Goal: Task Accomplishment & Management: Use online tool/utility

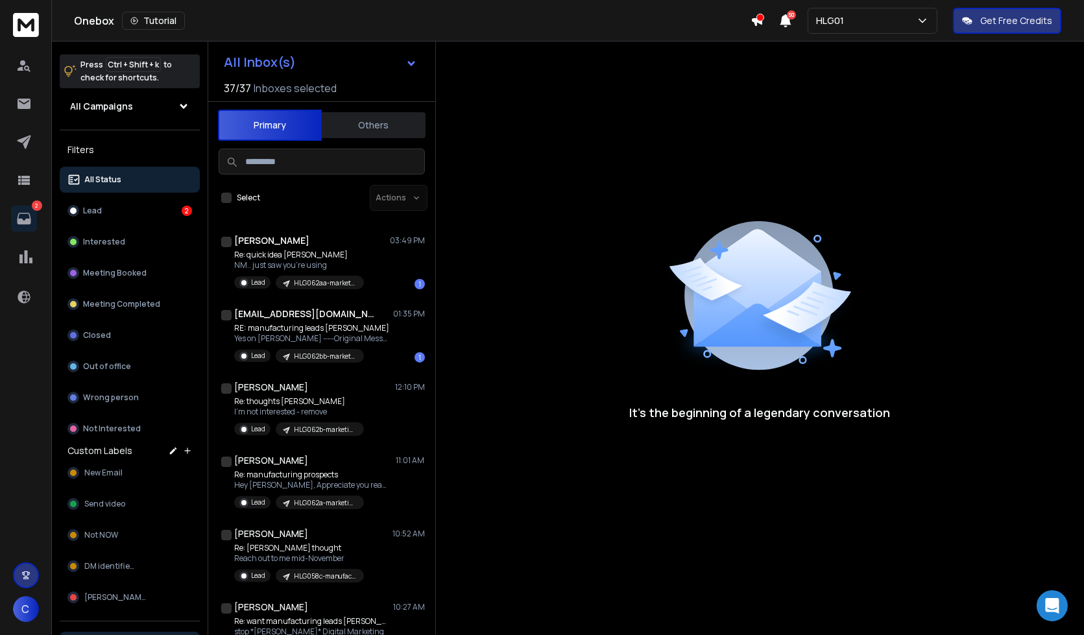
click at [324, 275] on div "Re: quick idea [PERSON_NAME] NM.. just saw you're using Lead HLG062aa-marketing…" at bounding box center [299, 270] width 130 height 40
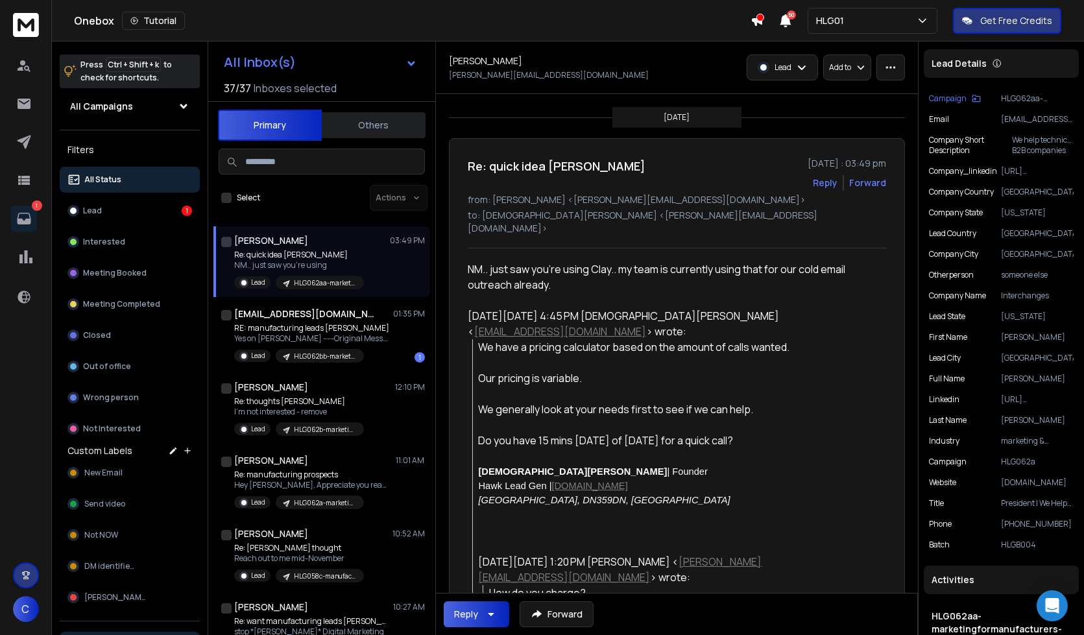
click at [792, 73] on div "Lead" at bounding box center [783, 67] width 70 height 25
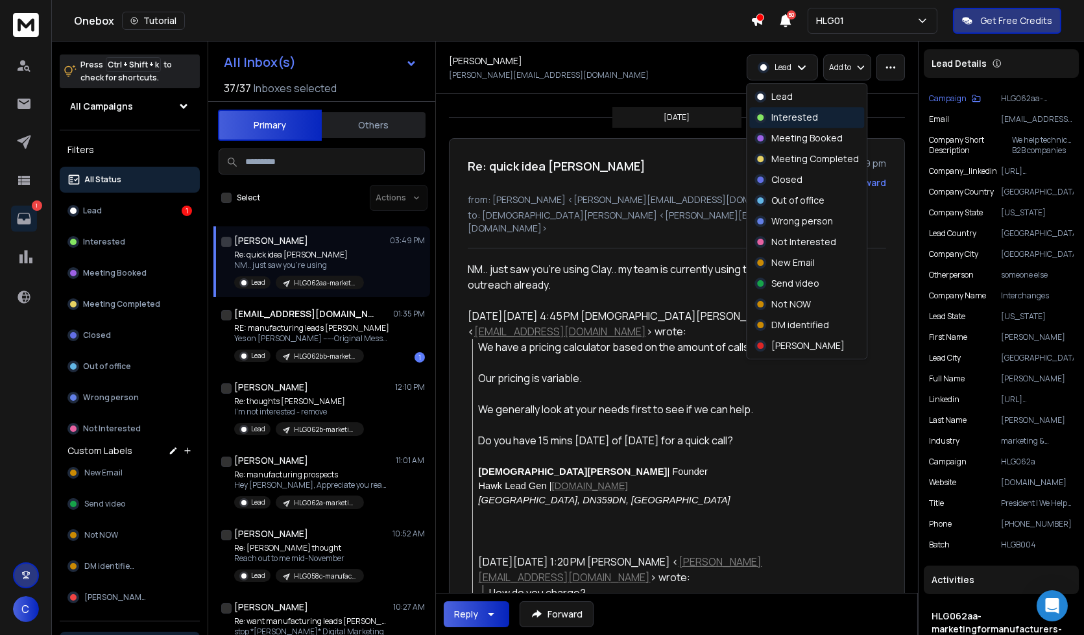
click at [800, 118] on p "Interested" at bounding box center [795, 117] width 47 height 13
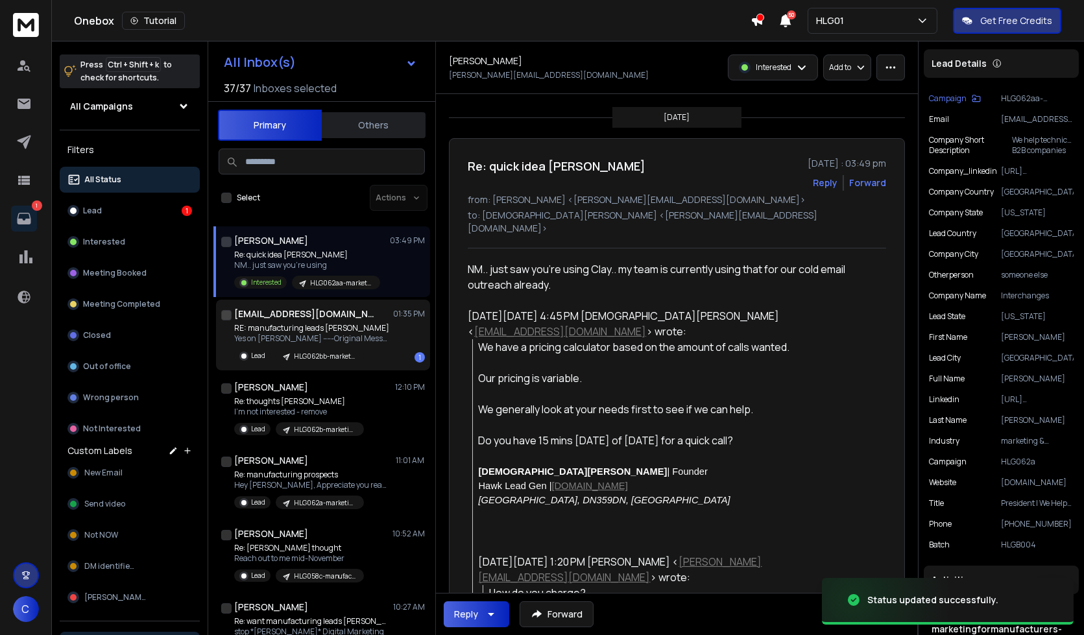
click at [328, 337] on p "Yes on [PERSON_NAME] -----Original Message-----" at bounding box center [312, 339] width 156 height 10
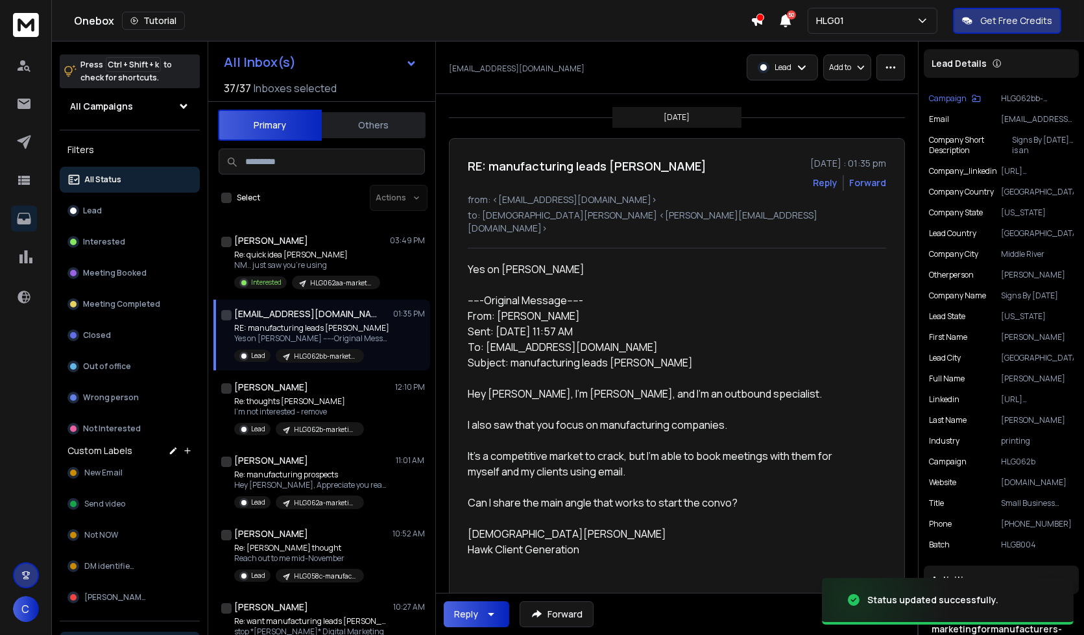
click at [793, 58] on div "Lead" at bounding box center [783, 67] width 70 height 25
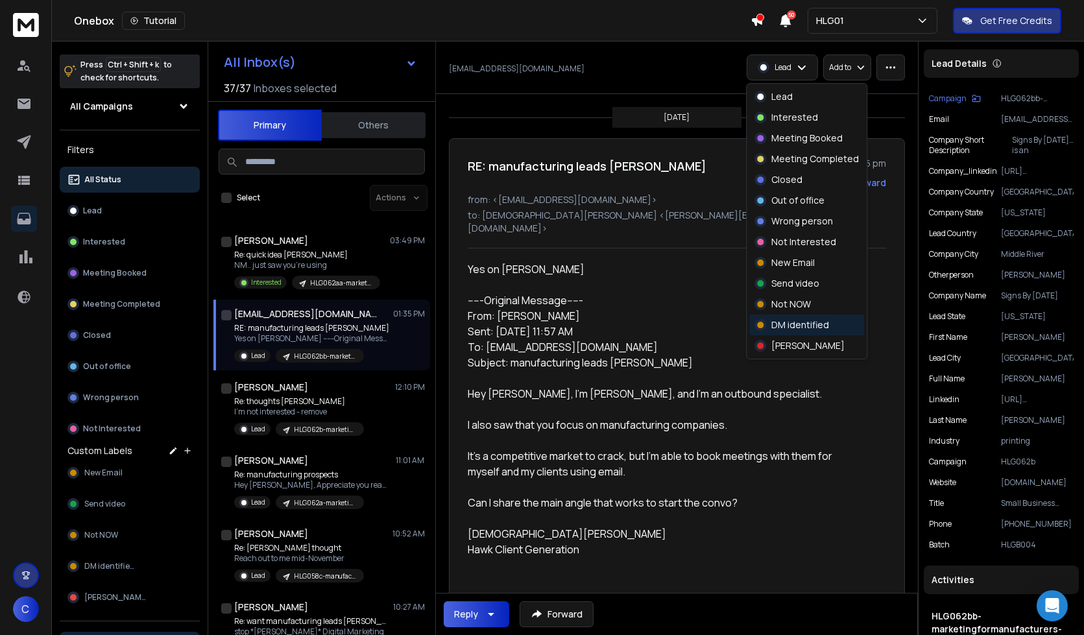
click at [814, 323] on p "DM identified" at bounding box center [801, 325] width 58 height 13
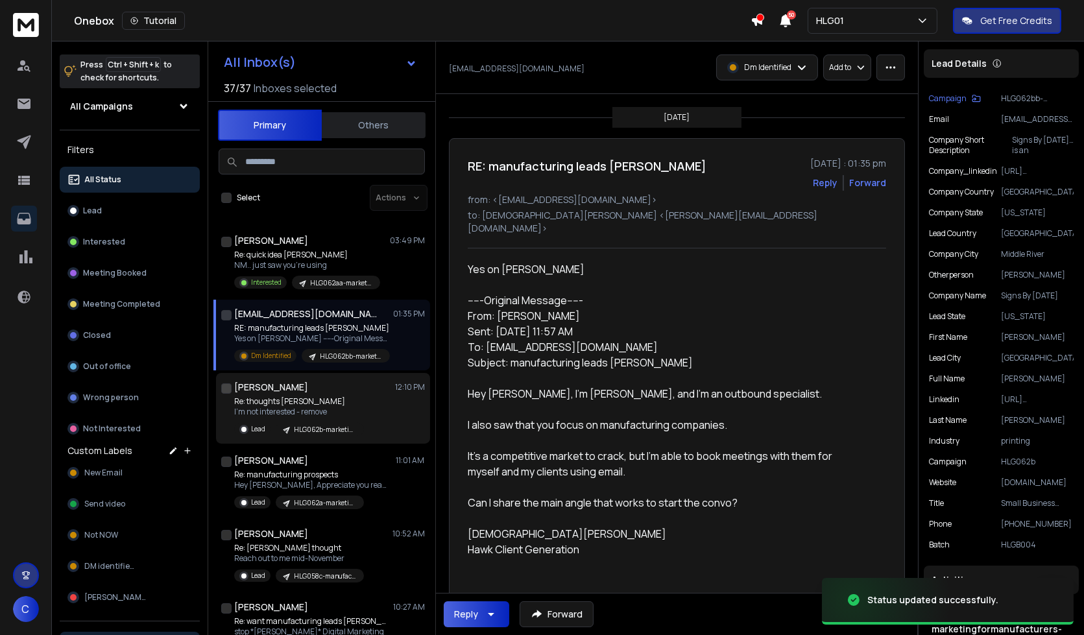
click at [328, 399] on p "Re: thoughts [PERSON_NAME]" at bounding box center [299, 401] width 130 height 10
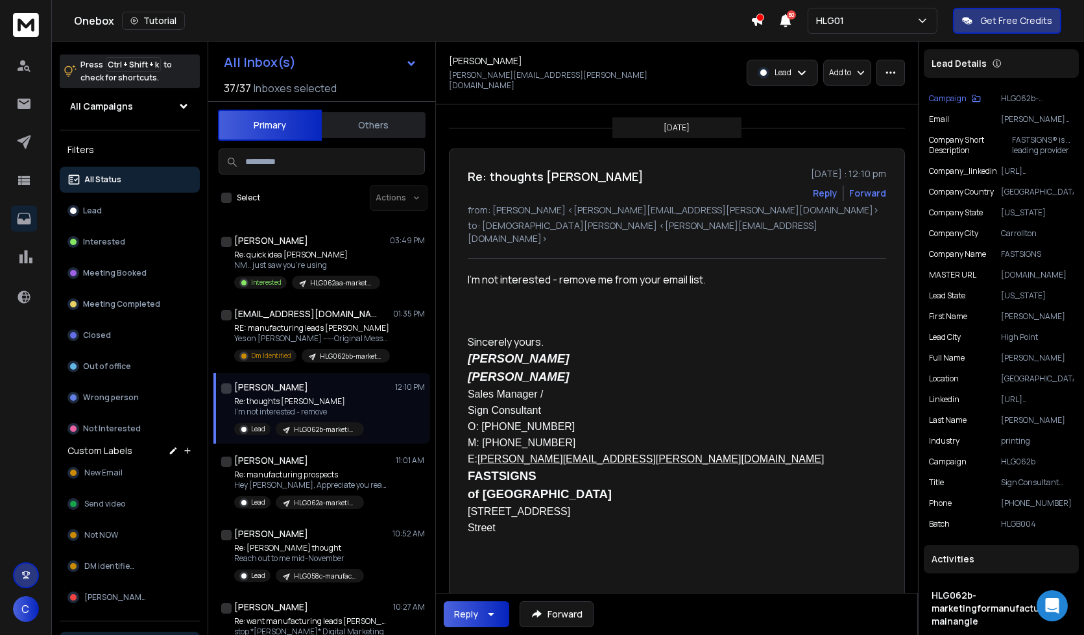
click at [783, 67] on p "Lead" at bounding box center [783, 72] width 17 height 10
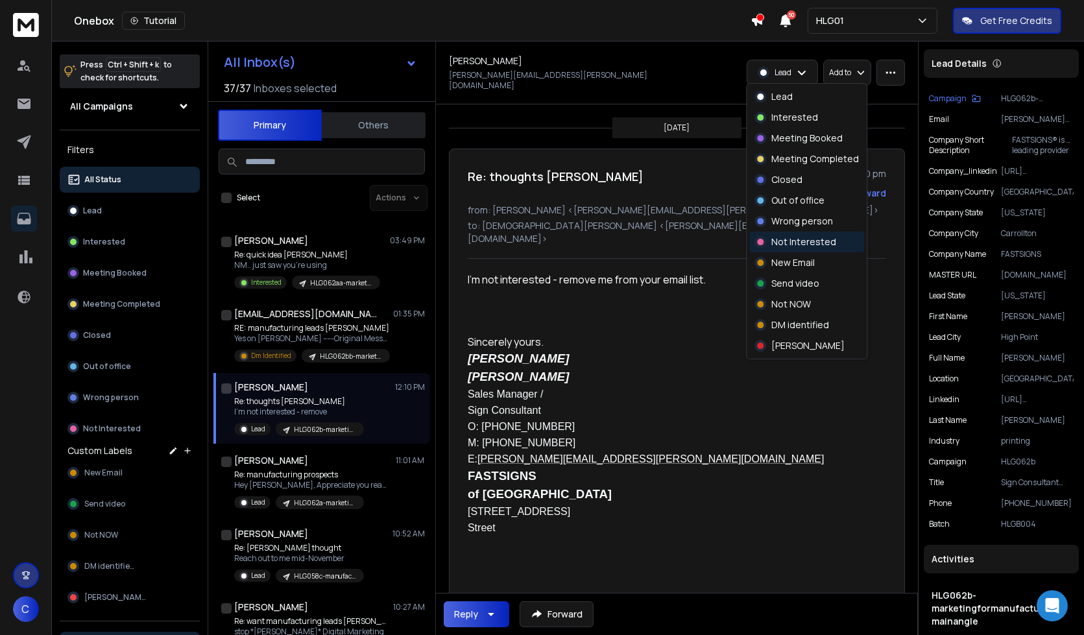
click at [803, 238] on p "Not Interested" at bounding box center [804, 242] width 65 height 13
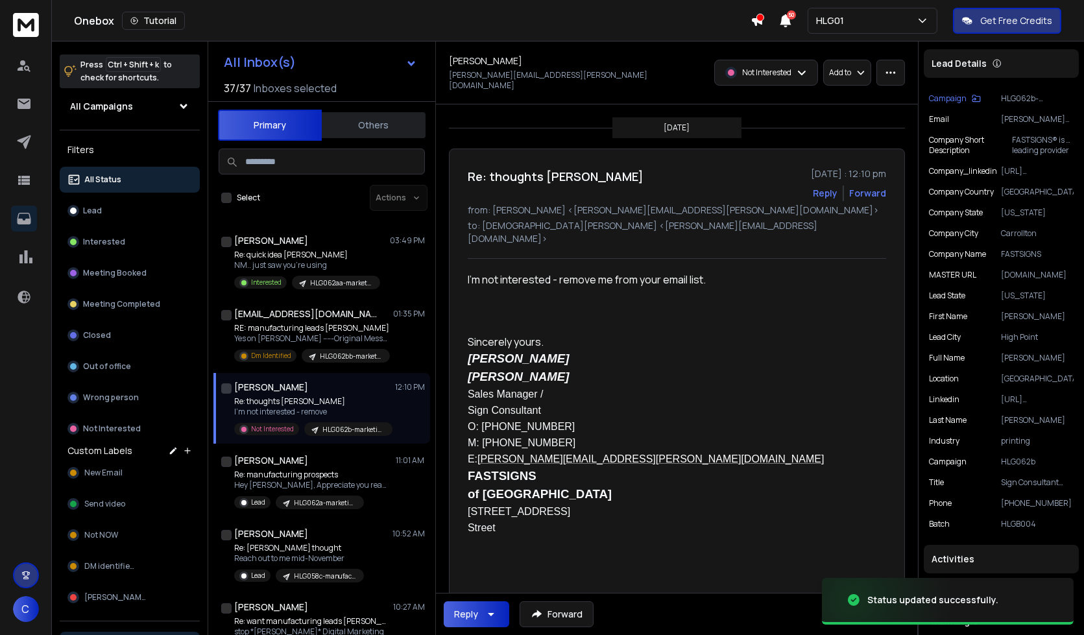
click at [893, 68] on icon "button" at bounding box center [891, 73] width 12 height 12
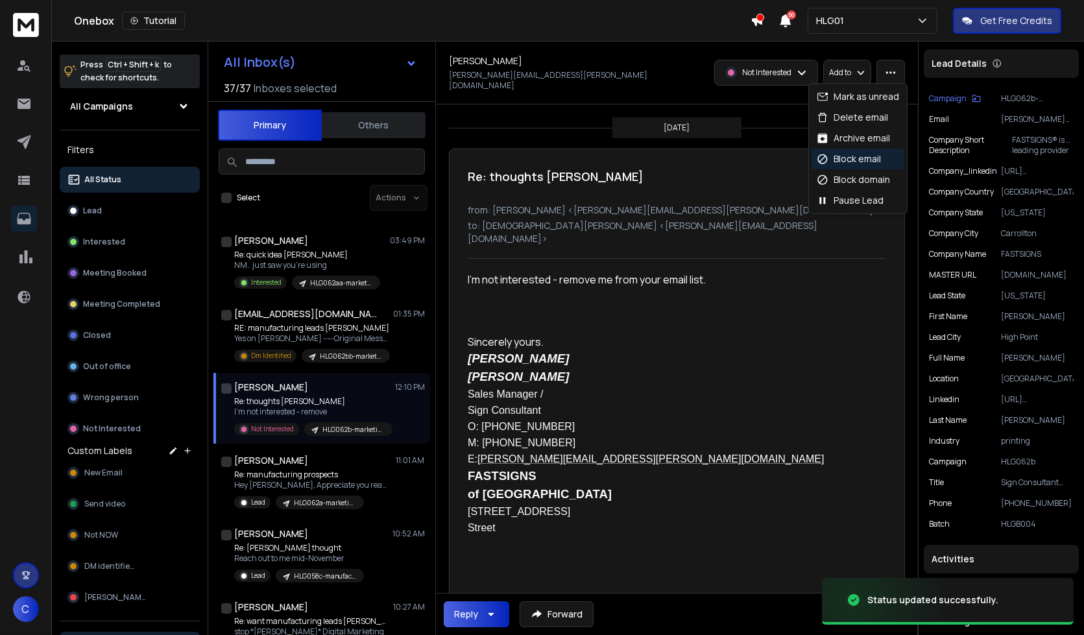
click at [858, 161] on div "Block email" at bounding box center [849, 158] width 64 height 13
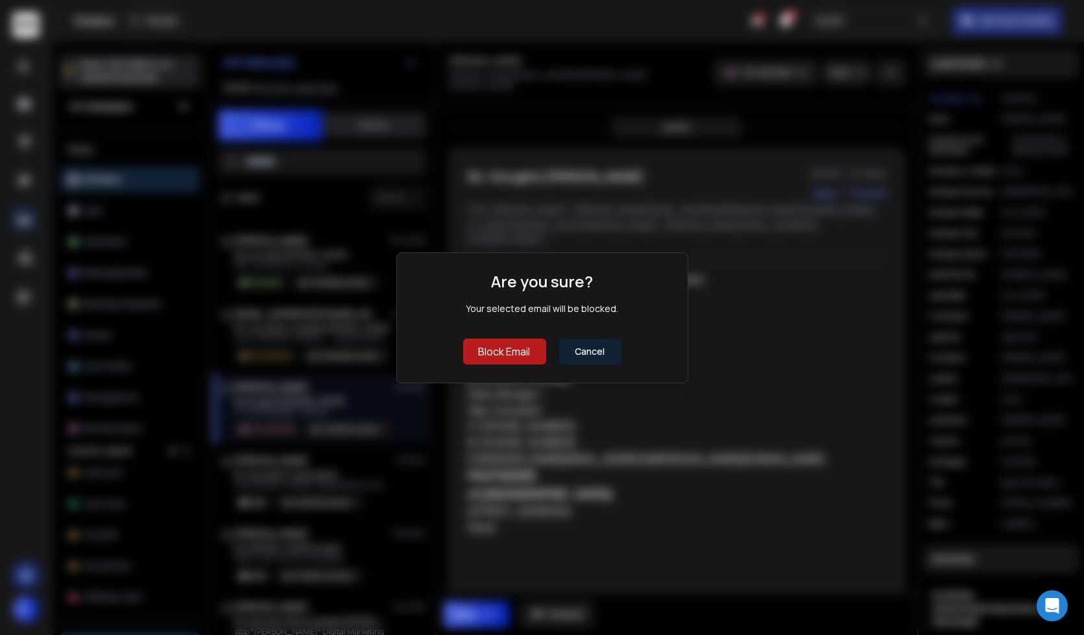
drag, startPoint x: 500, startPoint y: 361, endPoint x: 507, endPoint y: 368, distance: 10.1
click at [500, 361] on button "Block Email" at bounding box center [504, 352] width 83 height 26
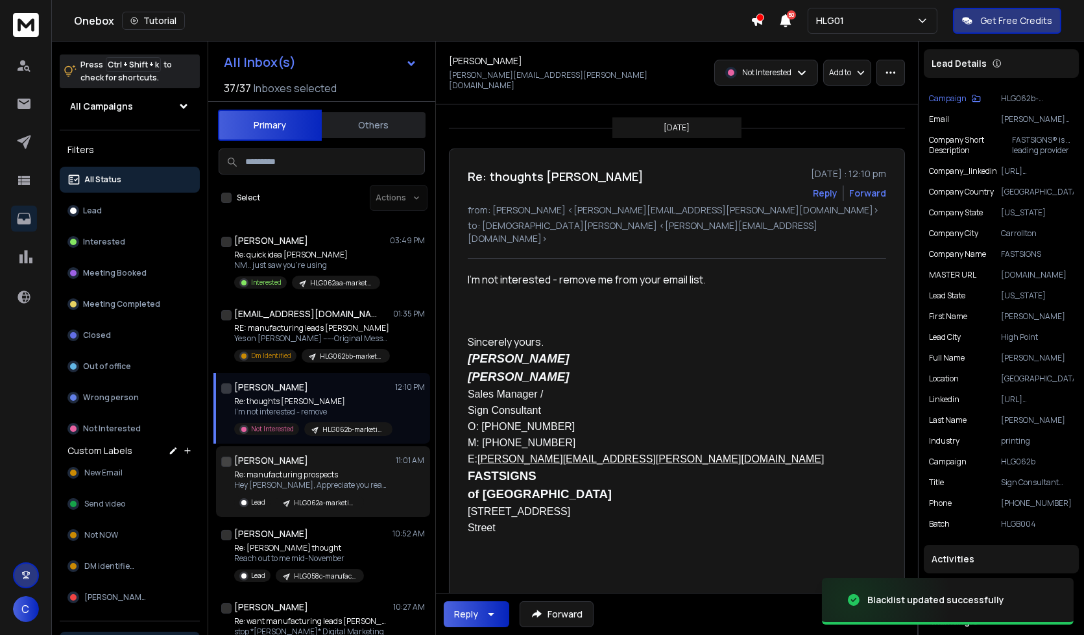
click at [345, 476] on p "Re: manufacturing prospects" at bounding box center [312, 475] width 156 height 10
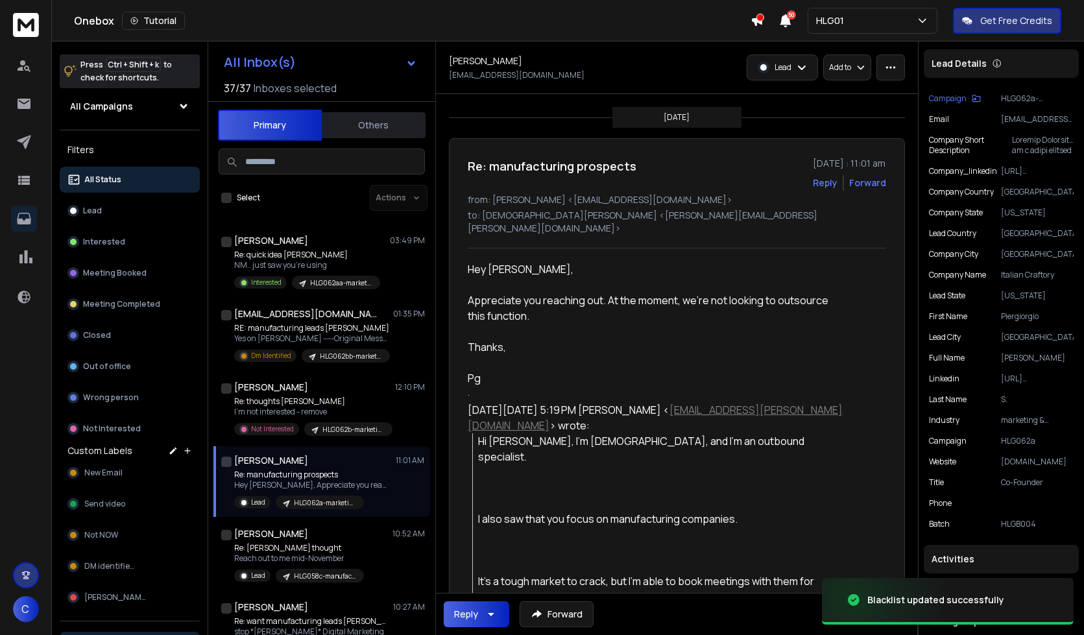
click at [798, 64] on icon at bounding box center [802, 67] width 10 height 10
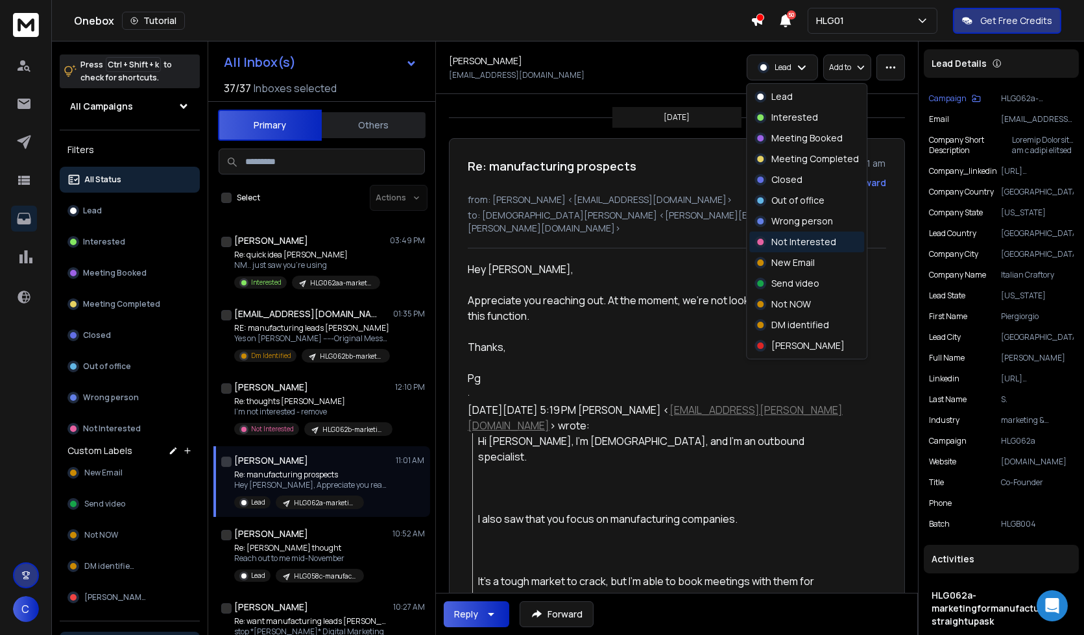
click at [801, 244] on p "Not Interested" at bounding box center [804, 242] width 65 height 13
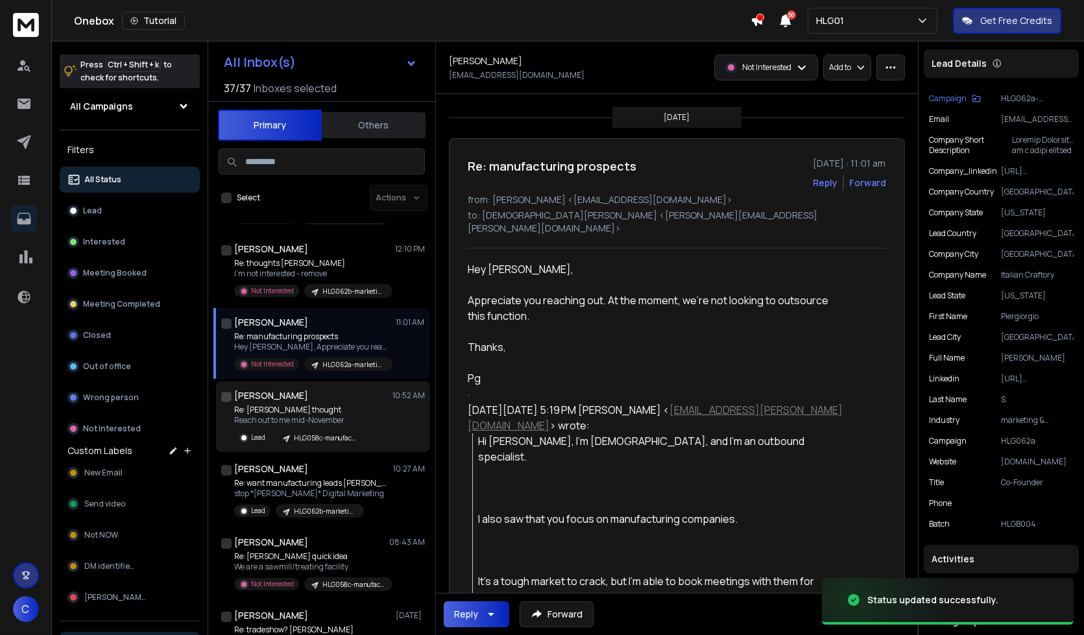
scroll to position [144, 0]
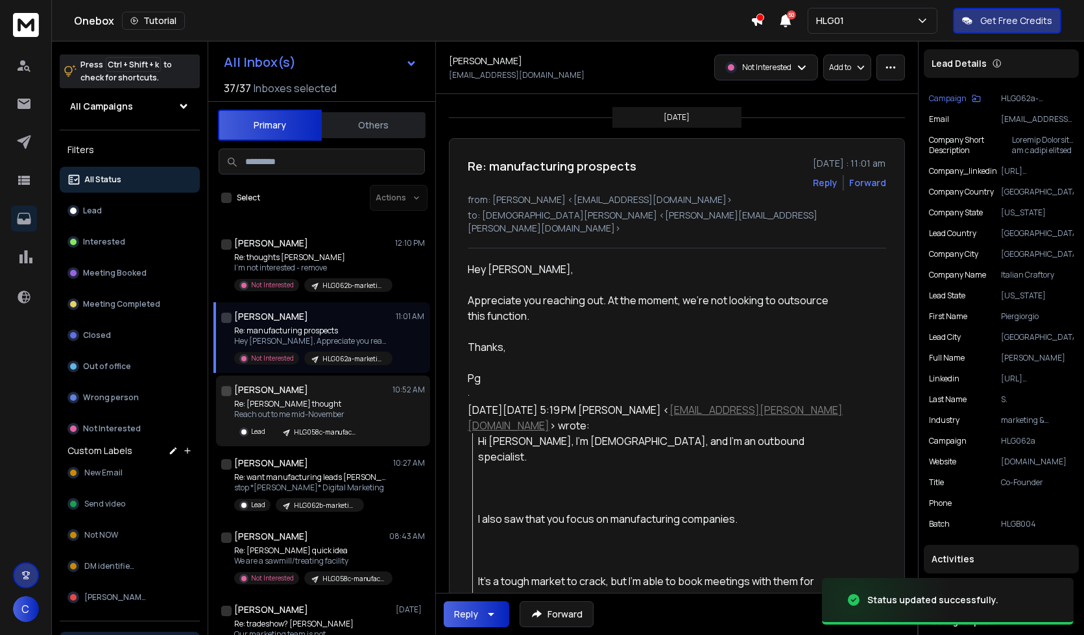
click at [334, 390] on div "[PERSON_NAME] 10:52 AM" at bounding box center [329, 390] width 191 height 13
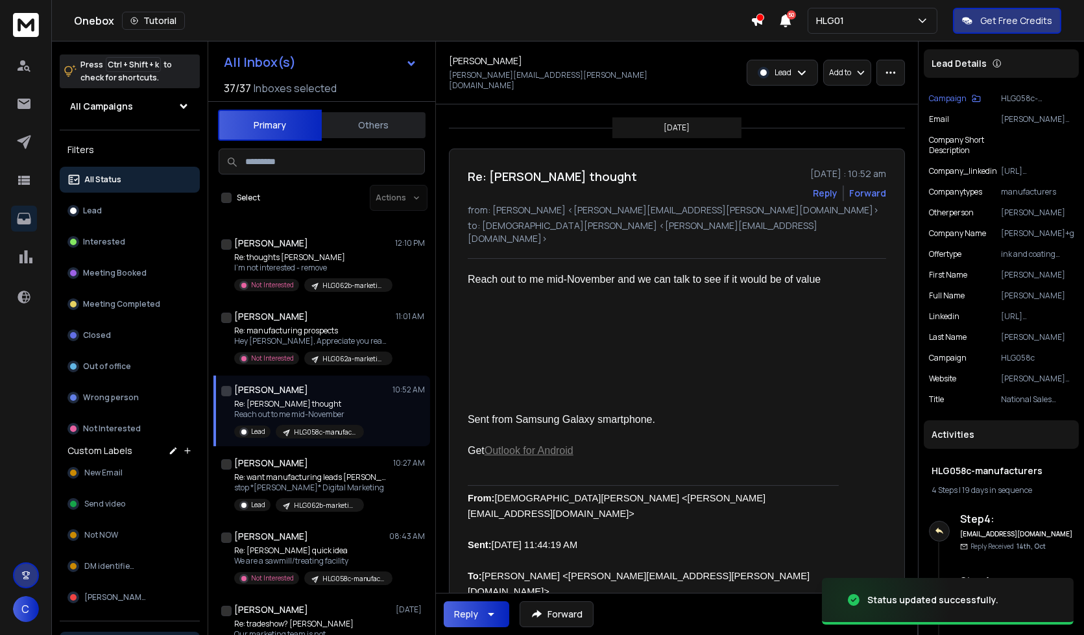
click at [801, 71] on icon at bounding box center [802, 73] width 8 height 5
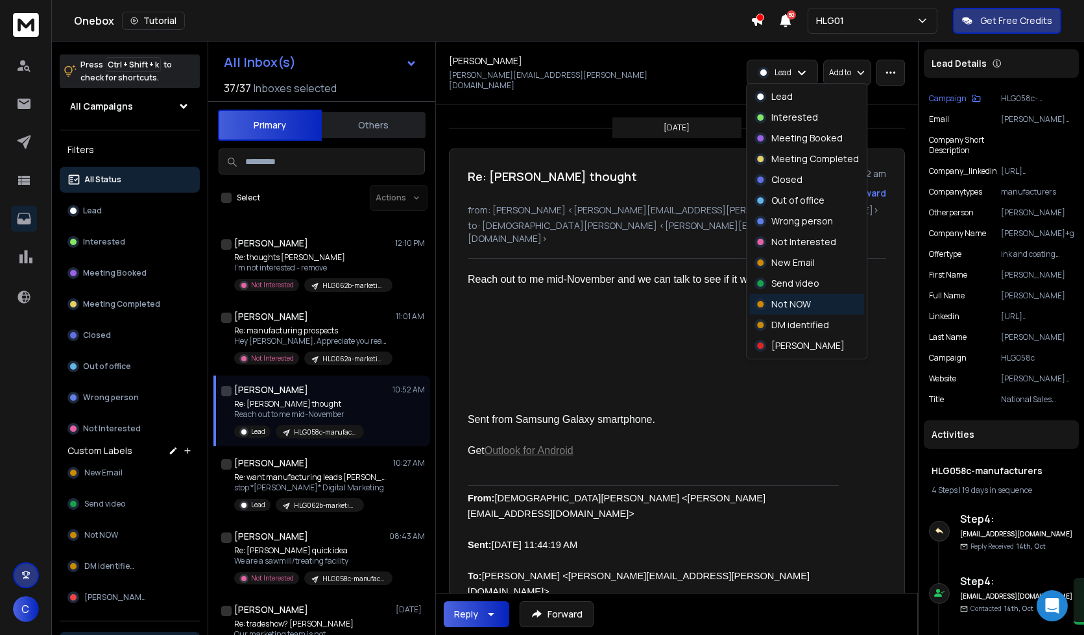
click at [810, 306] on div "Not NOW" at bounding box center [807, 304] width 115 height 21
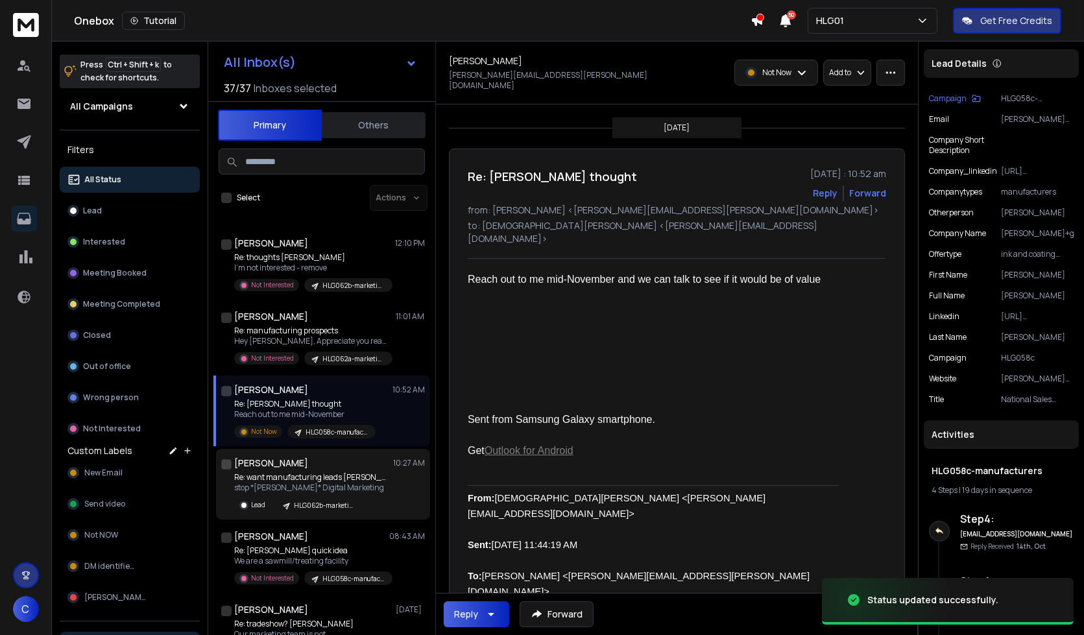
click at [346, 464] on div "[PERSON_NAME] 10:27 AM" at bounding box center [329, 463] width 191 height 13
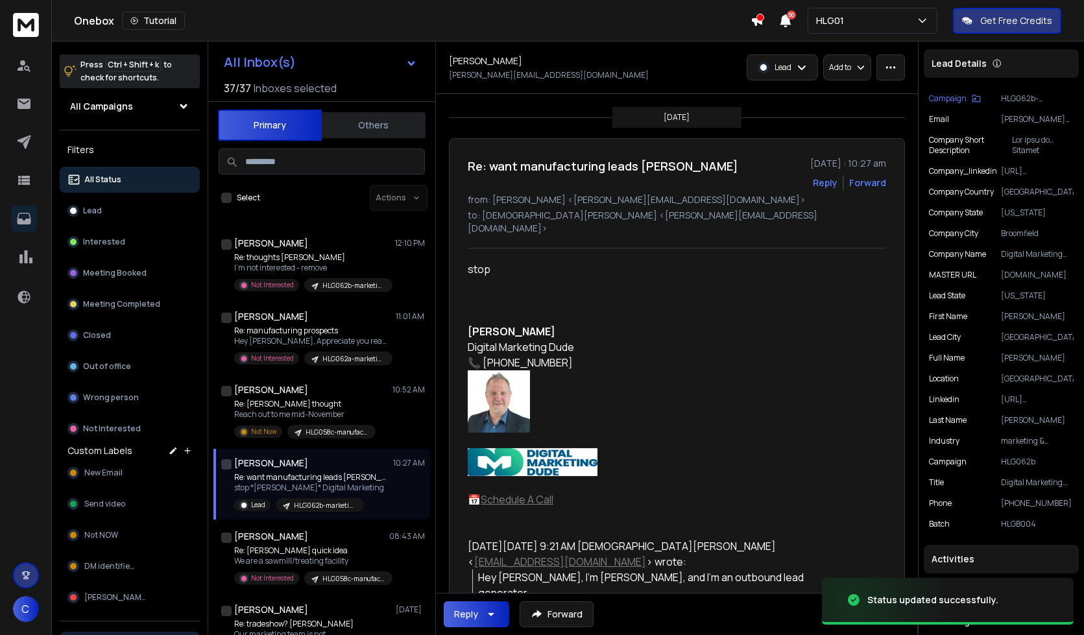
click at [764, 75] on div "Lead" at bounding box center [783, 67] width 70 height 25
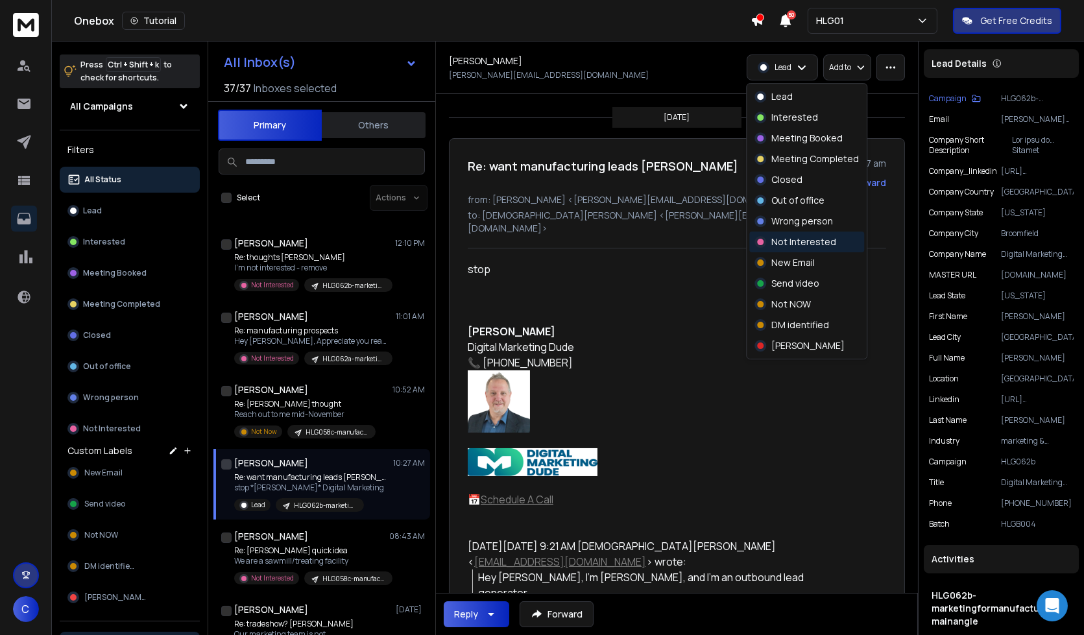
click at [801, 242] on p "Not Interested" at bounding box center [804, 242] width 65 height 13
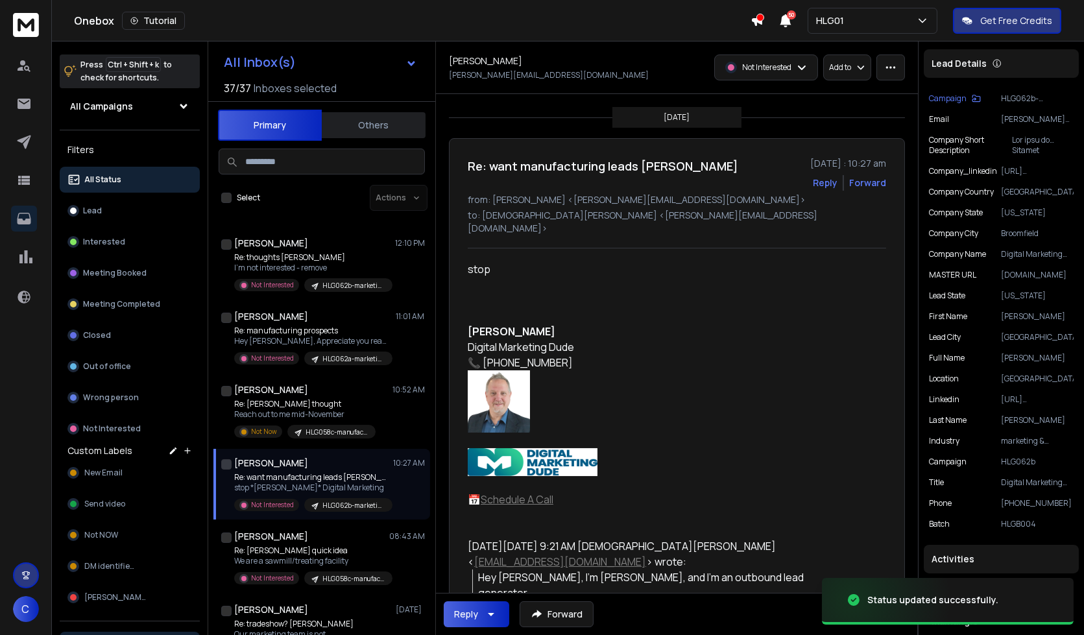
click at [883, 67] on button "button" at bounding box center [891, 68] width 29 height 26
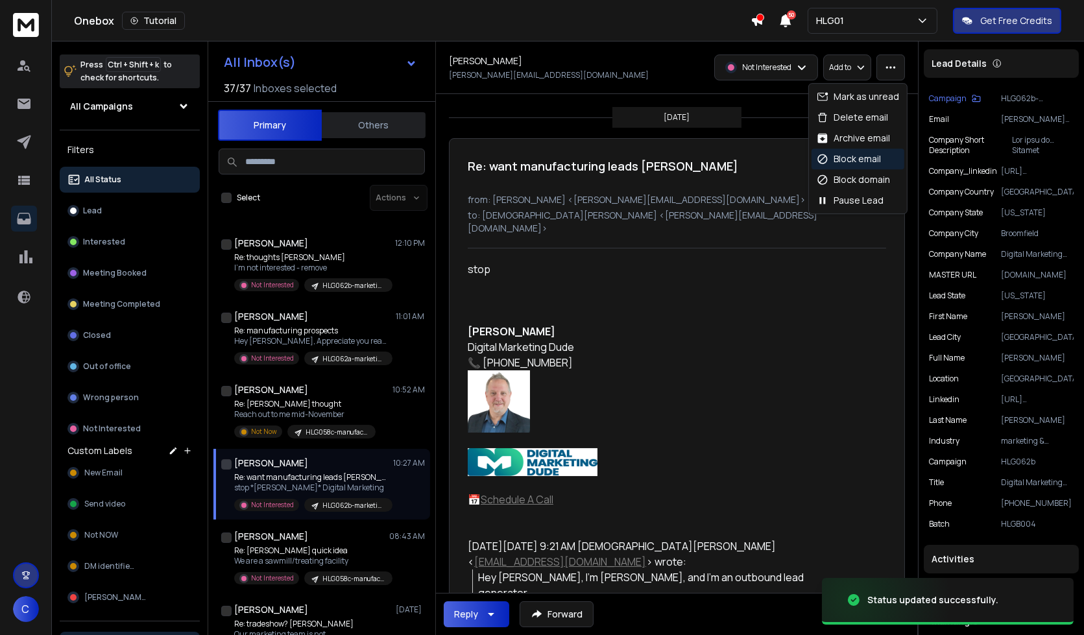
click at [862, 158] on div "Block email" at bounding box center [849, 158] width 64 height 13
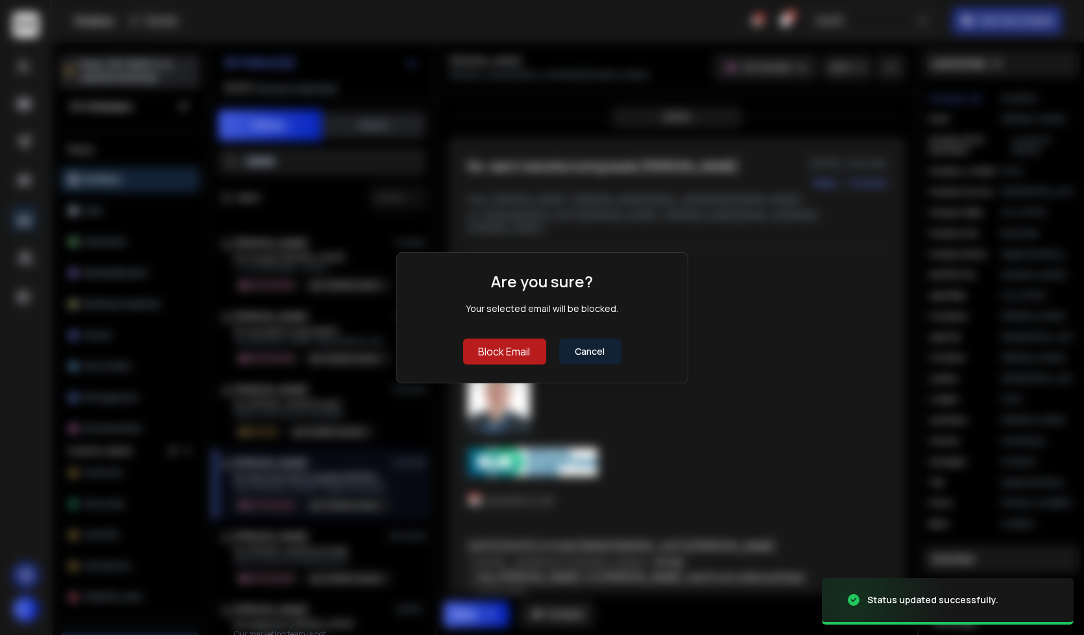
click at [489, 348] on button "Block Email" at bounding box center [504, 352] width 83 height 26
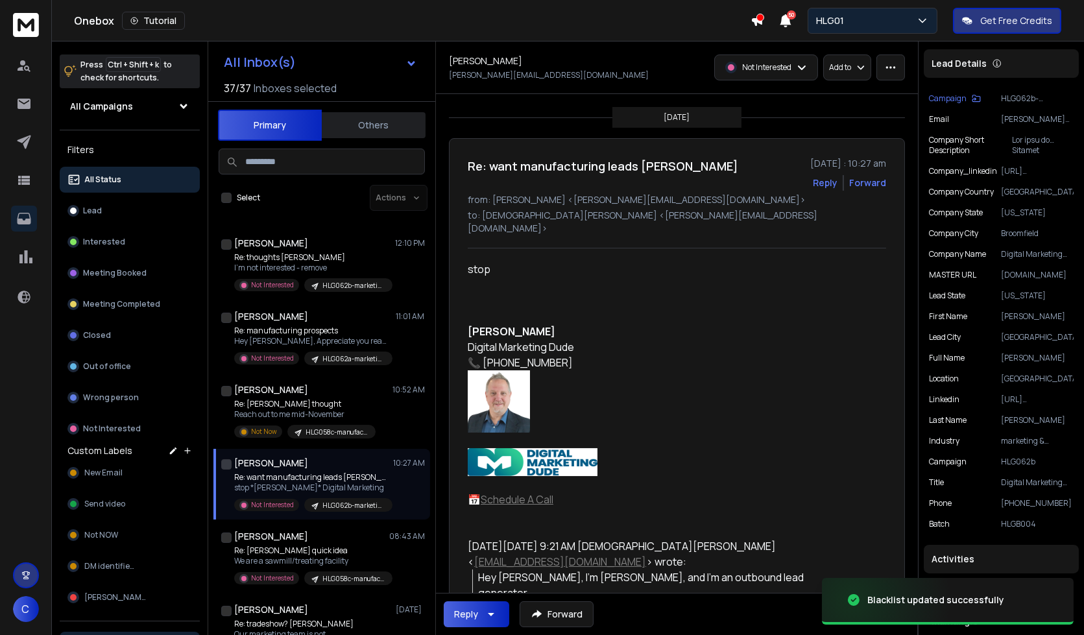
click at [886, 10] on button "HLG01" at bounding box center [873, 21] width 130 height 26
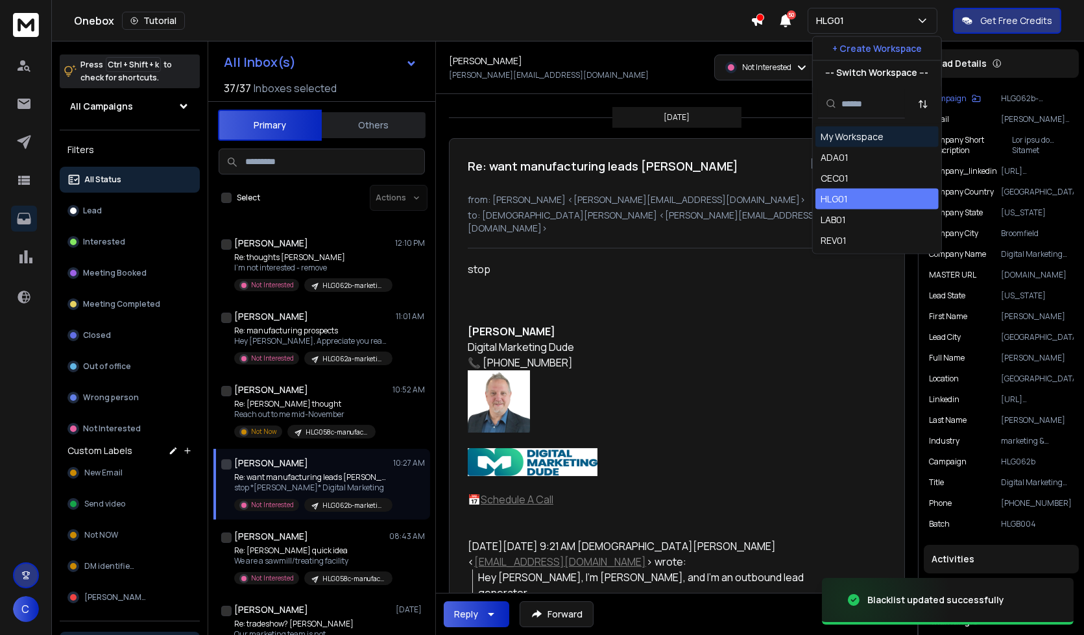
click at [864, 133] on div "My Workspace" at bounding box center [852, 136] width 63 height 13
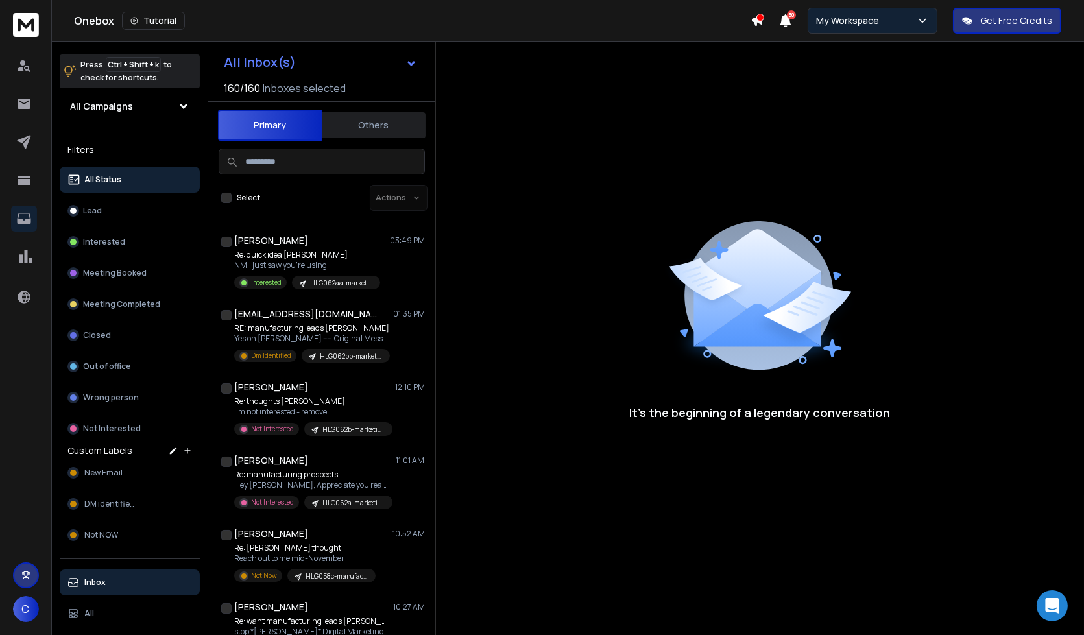
click at [856, 23] on p "My Workspace" at bounding box center [850, 20] width 68 height 13
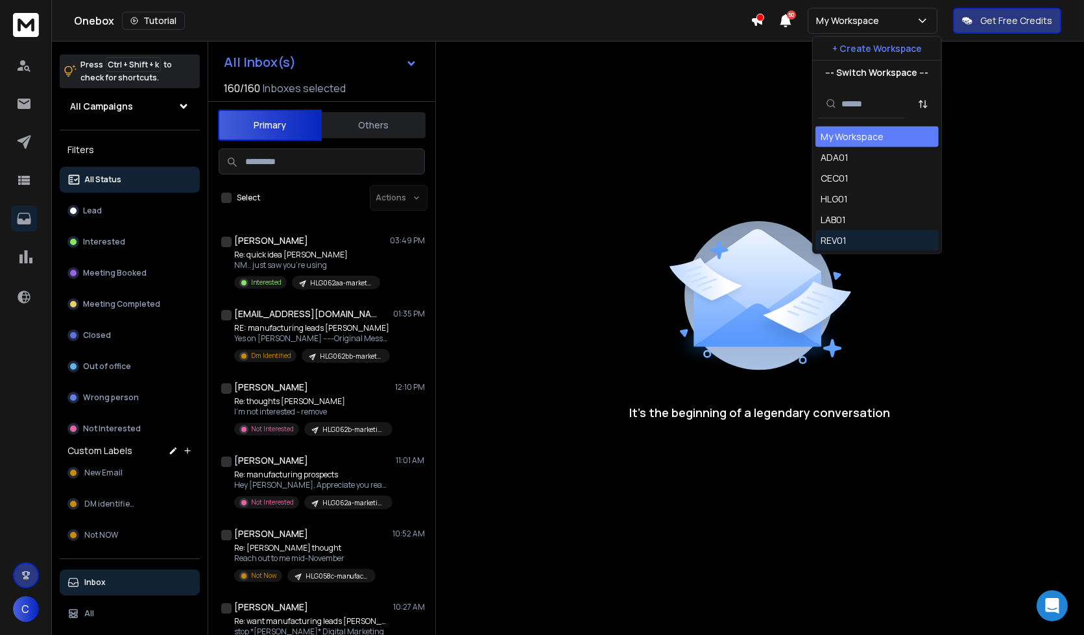
click at [848, 233] on div "REV01" at bounding box center [877, 240] width 123 height 21
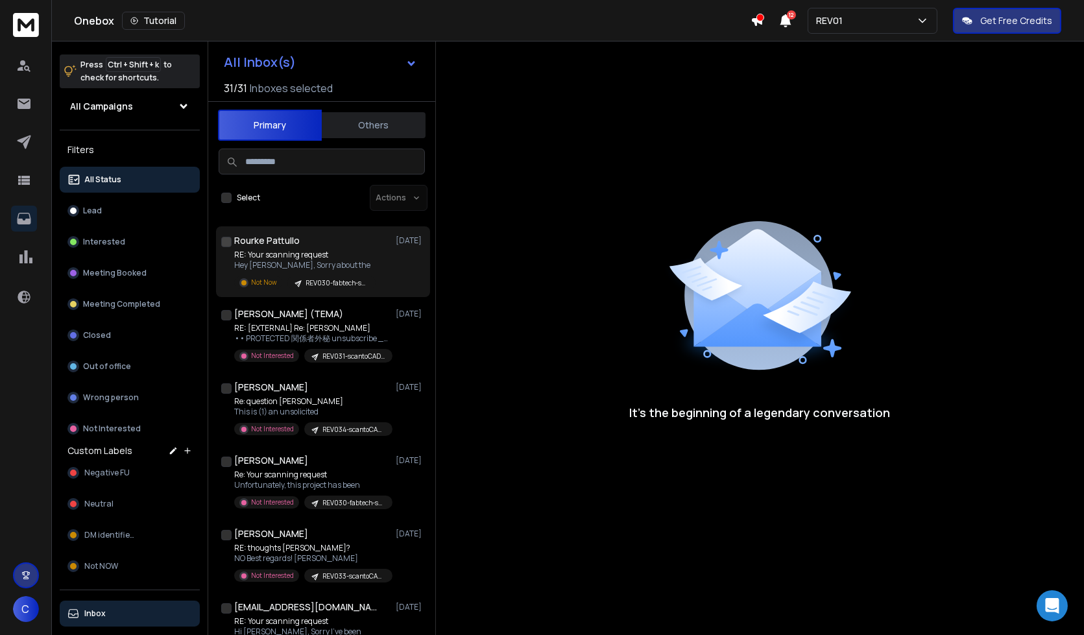
click at [309, 272] on div "RE: Your scanning request Hey Don, Sorry about the Not Now REV030-fabtech-scann…" at bounding box center [304, 270] width 141 height 40
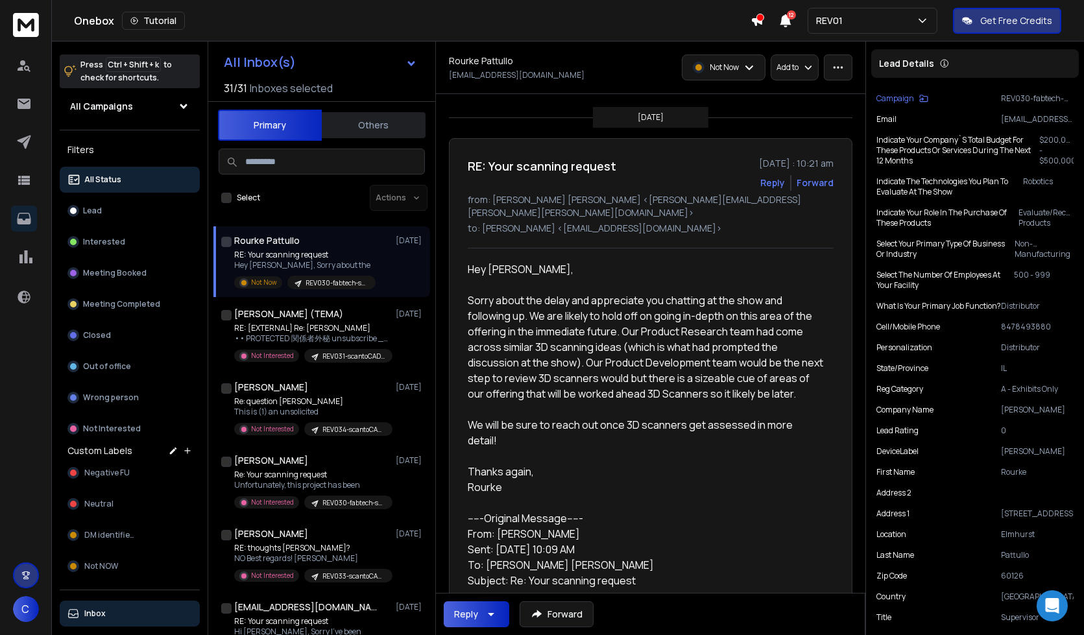
click at [350, 127] on button "Others" at bounding box center [374, 125] width 104 height 29
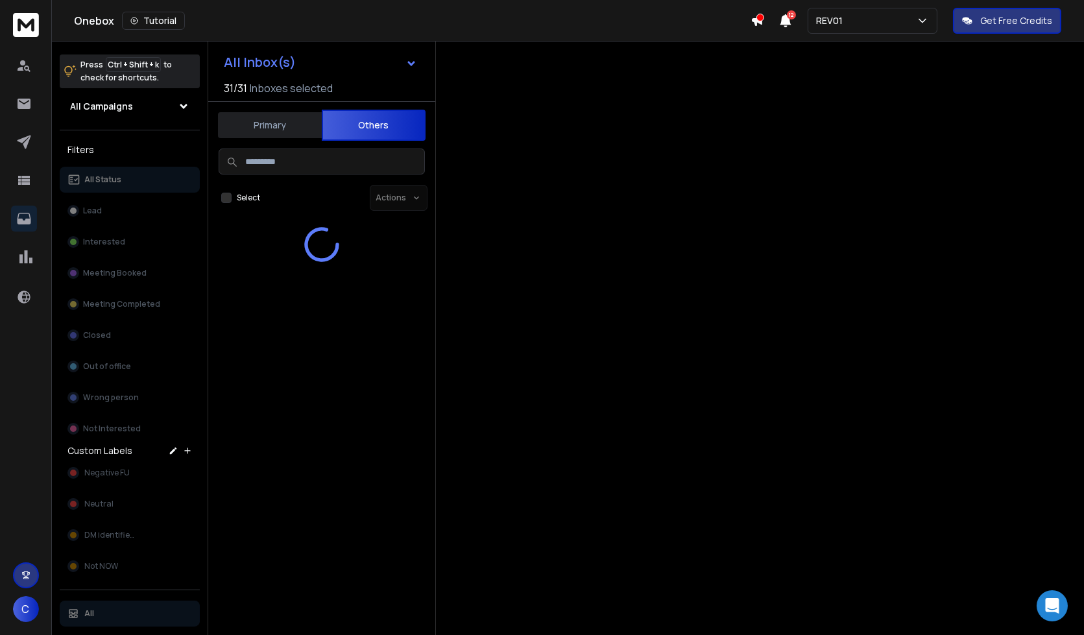
click at [280, 127] on button "Primary" at bounding box center [270, 125] width 104 height 29
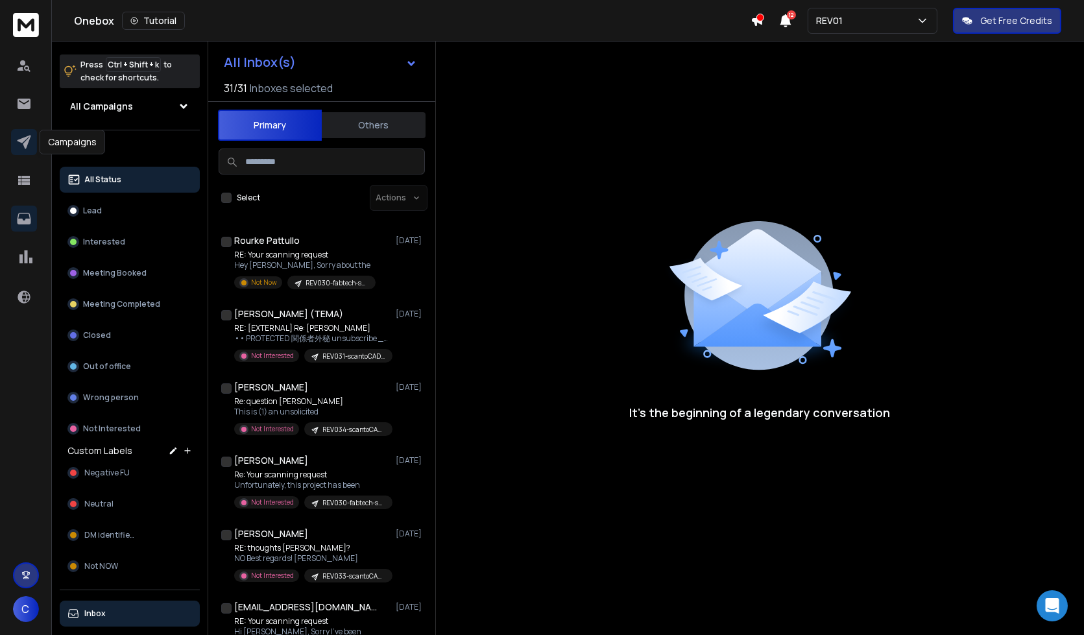
click at [26, 135] on icon at bounding box center [24, 142] width 16 height 16
